Goal: Task Accomplishment & Management: Use online tool/utility

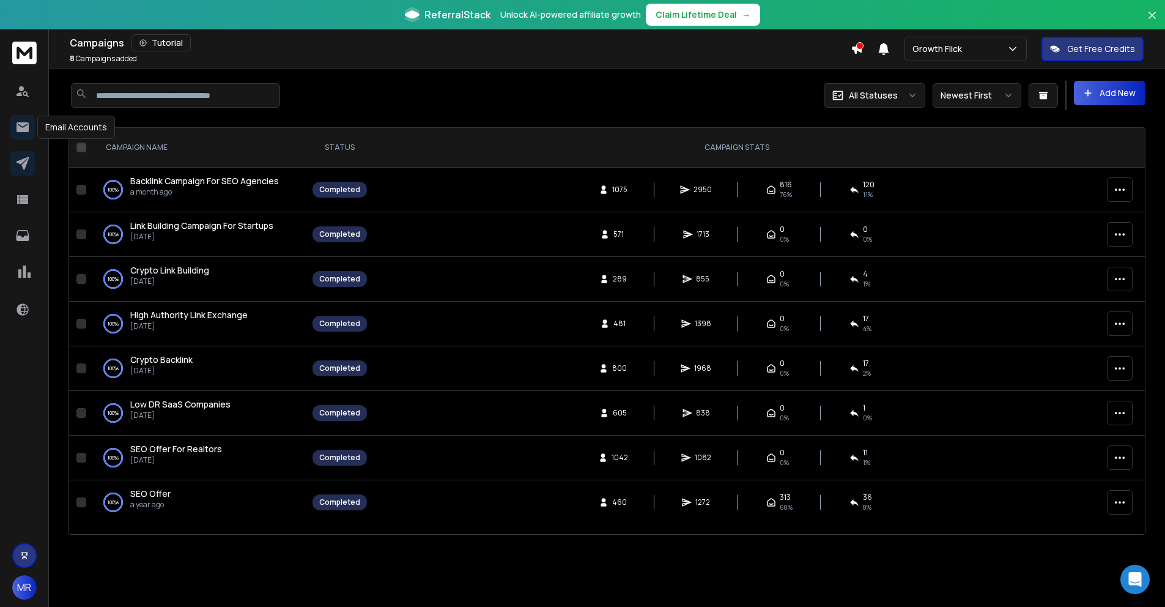
click at [24, 135] on link at bounding box center [22, 127] width 24 height 24
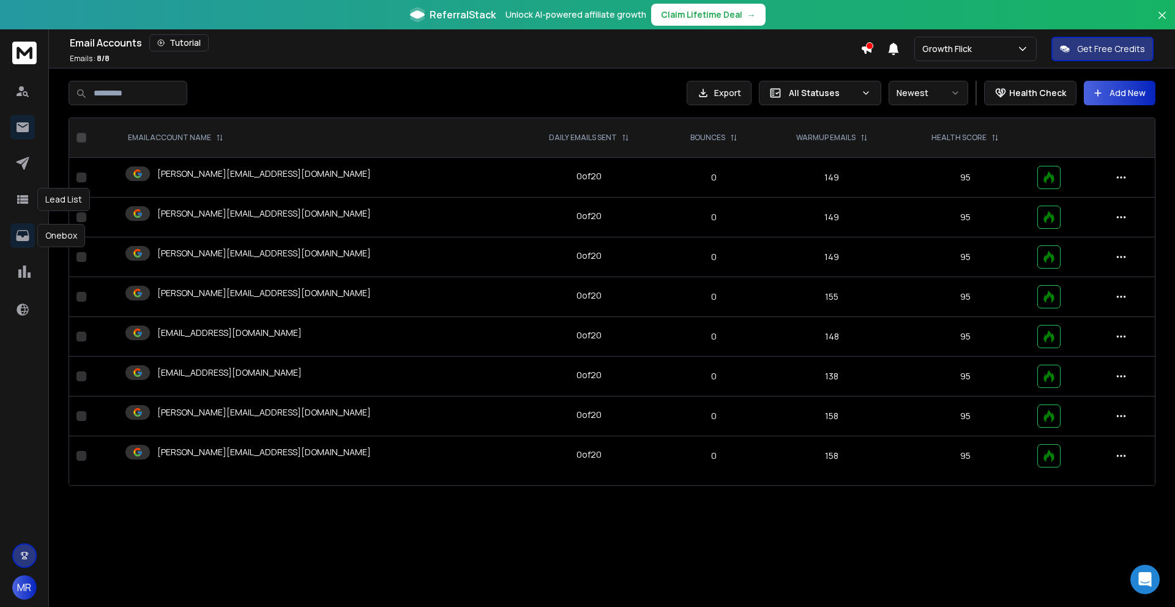
click at [18, 231] on icon at bounding box center [22, 235] width 15 height 15
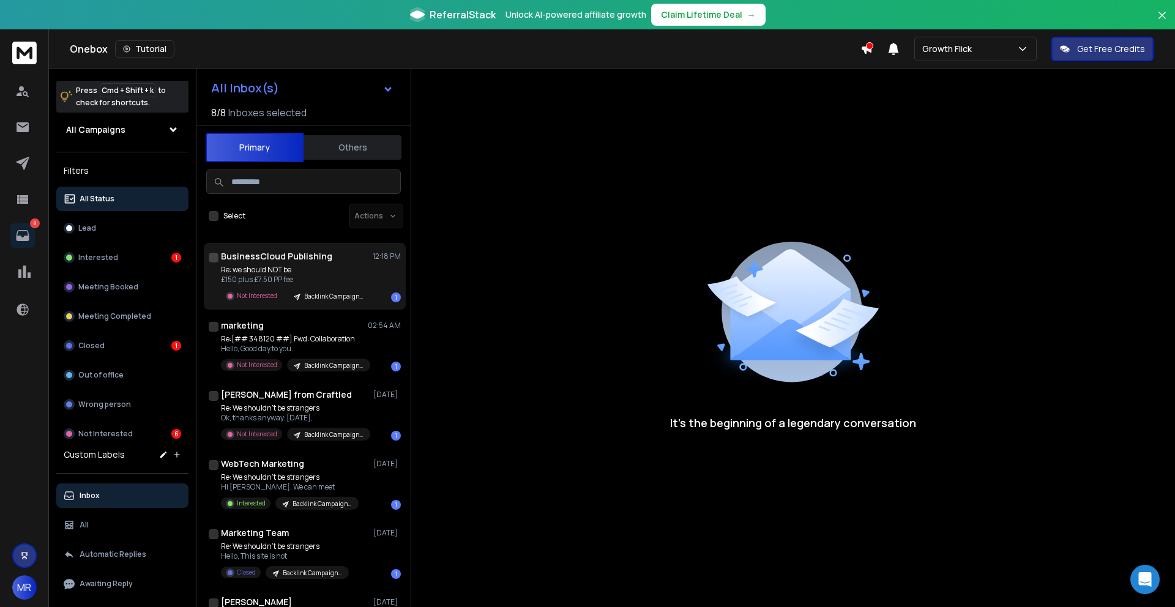
click at [305, 272] on p "Re: we should NOT be" at bounding box center [294, 270] width 147 height 10
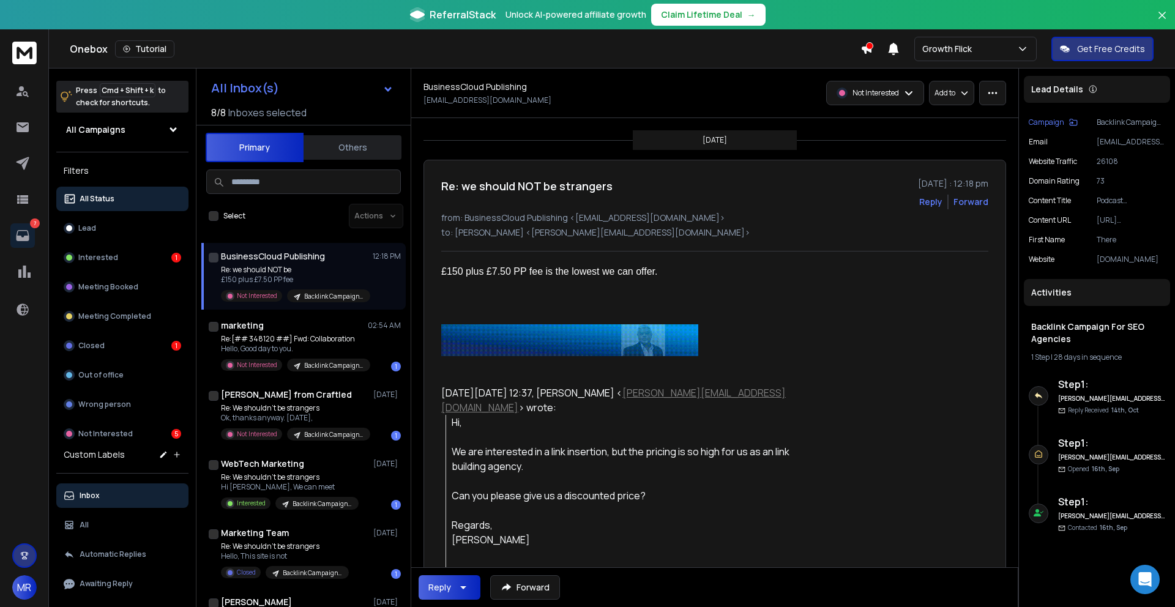
click at [869, 88] on p "Not Interested" at bounding box center [875, 93] width 46 height 10
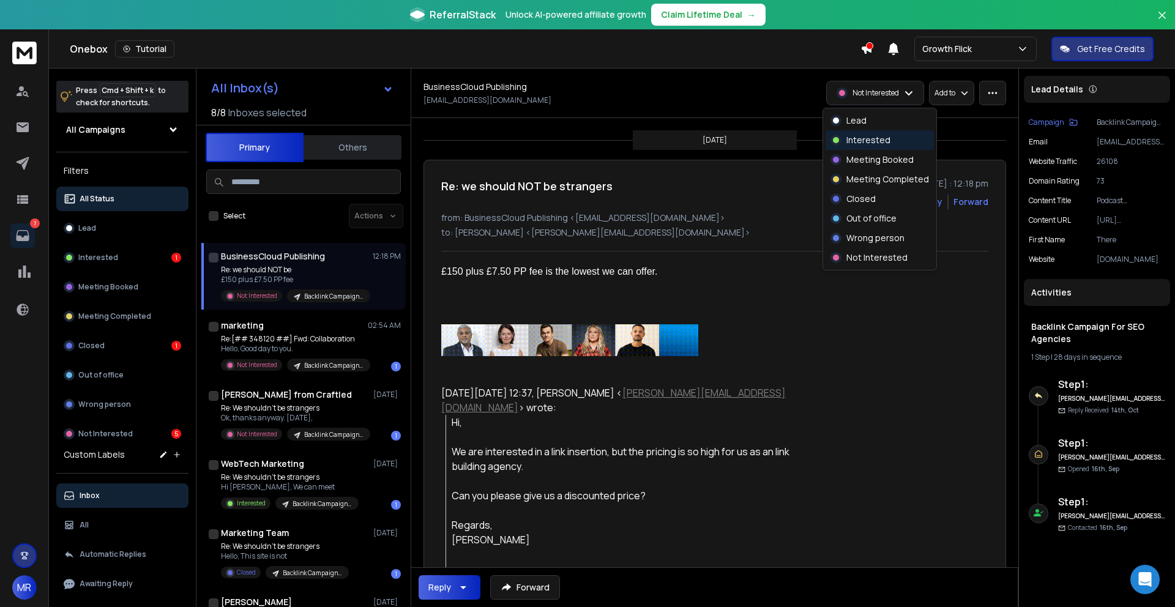
click at [863, 137] on p "Interested" at bounding box center [868, 140] width 44 height 12
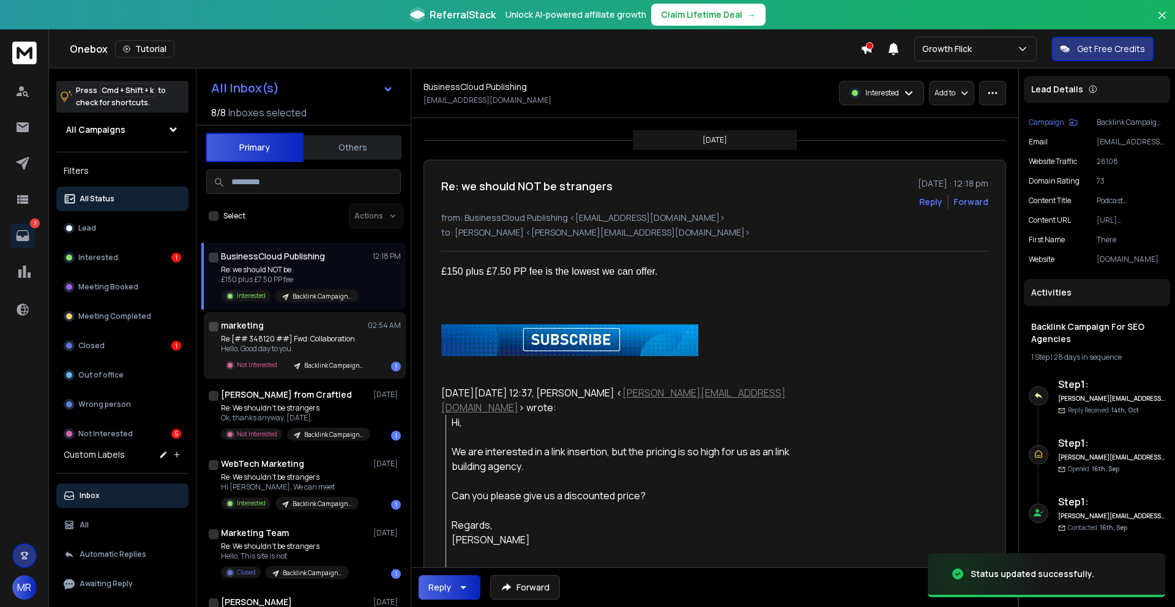
click at [304, 344] on p "Hello, Good day to you." at bounding box center [294, 349] width 147 height 10
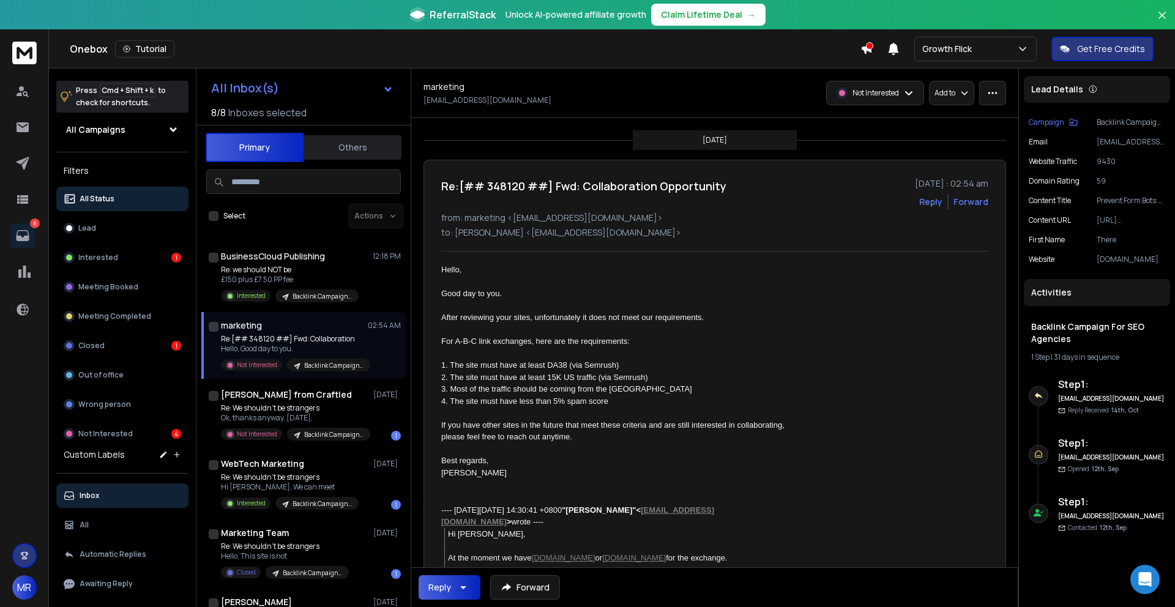
click at [884, 92] on p "Not Interested" at bounding box center [875, 93] width 46 height 10
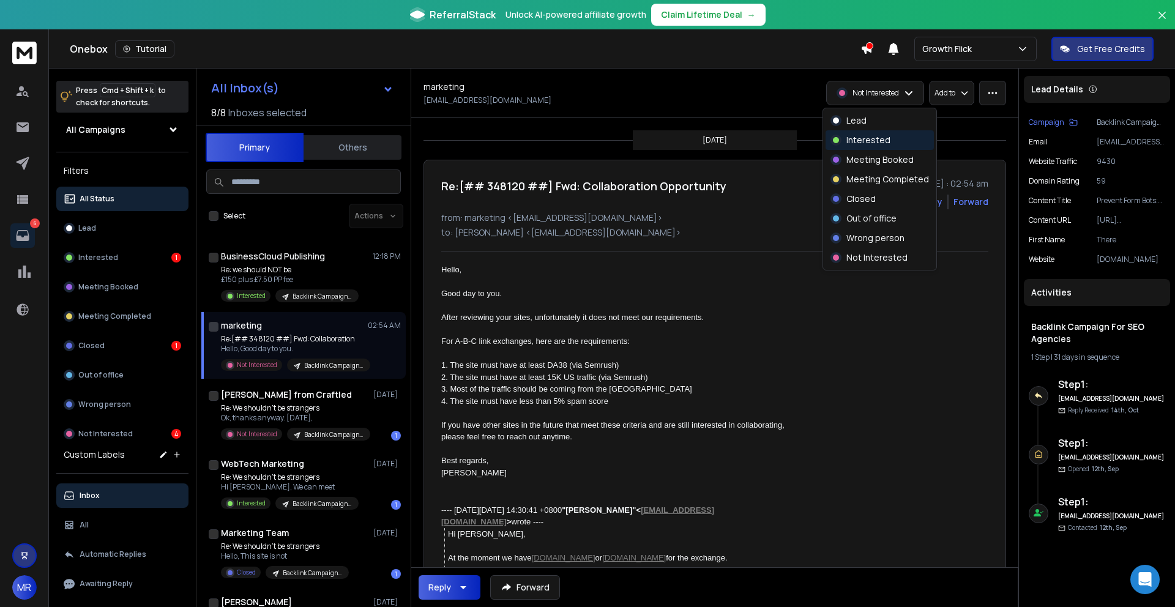
click at [850, 143] on p "Interested" at bounding box center [868, 140] width 44 height 12
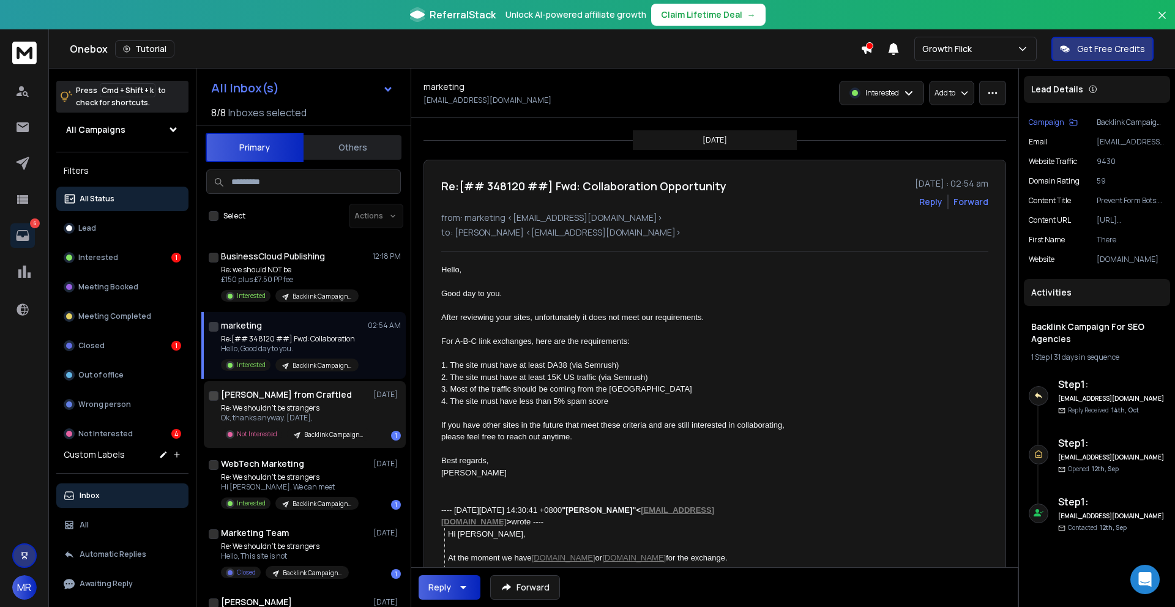
click at [285, 403] on p "Re: We shouldn't be strangers" at bounding box center [294, 408] width 147 height 10
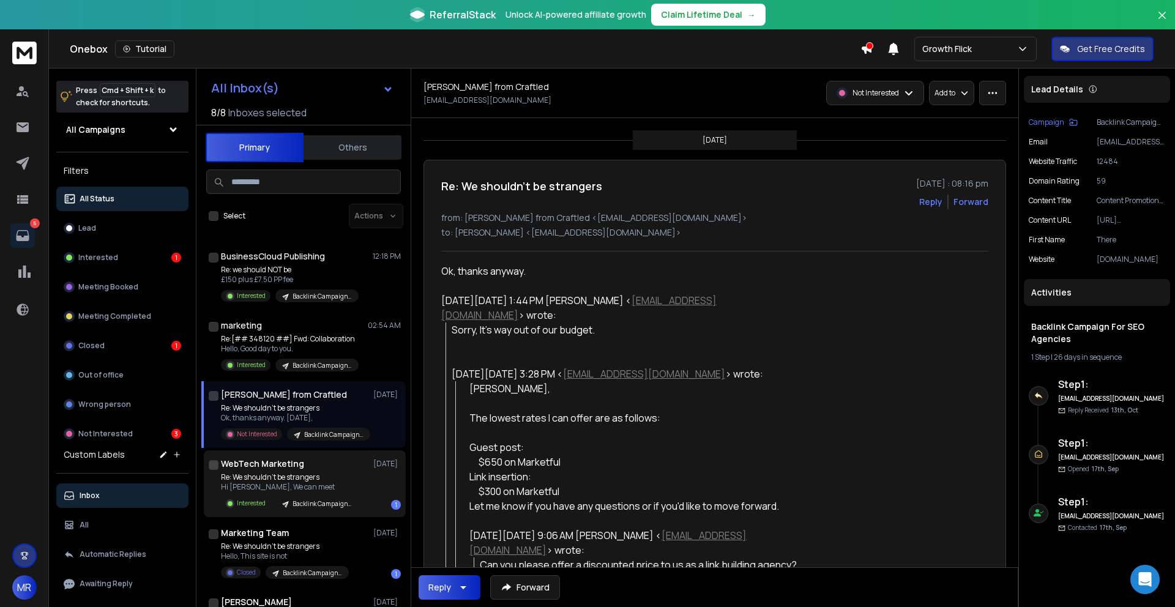
click at [279, 480] on p "Re: We shouldn't be strangers" at bounding box center [290, 477] width 138 height 10
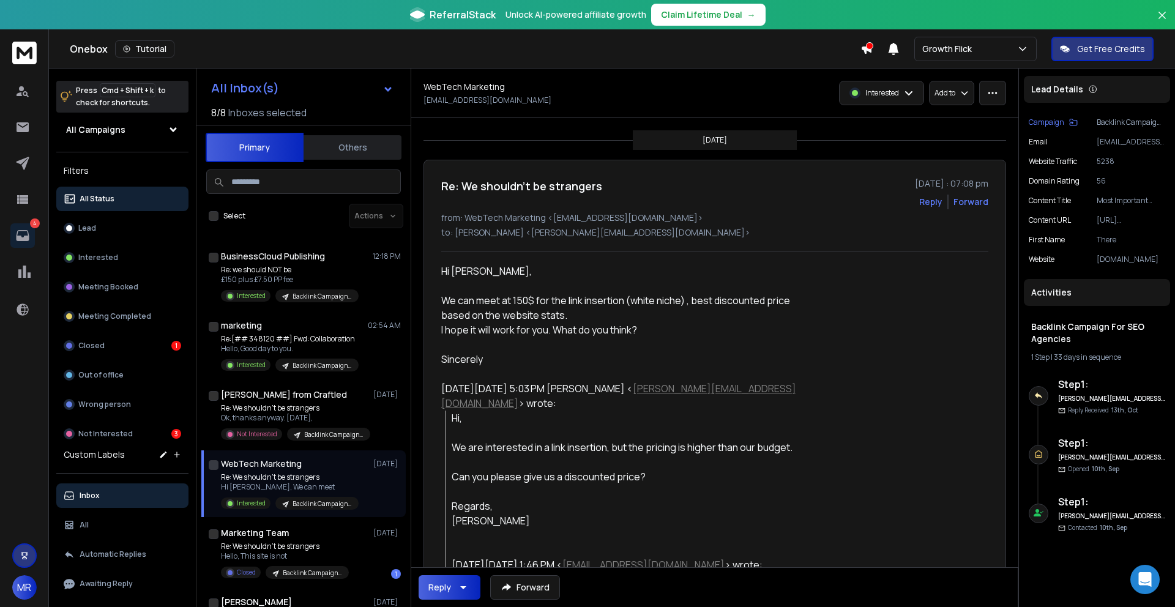
click at [1124, 263] on p "[DOMAIN_NAME]" at bounding box center [1130, 260] width 69 height 10
